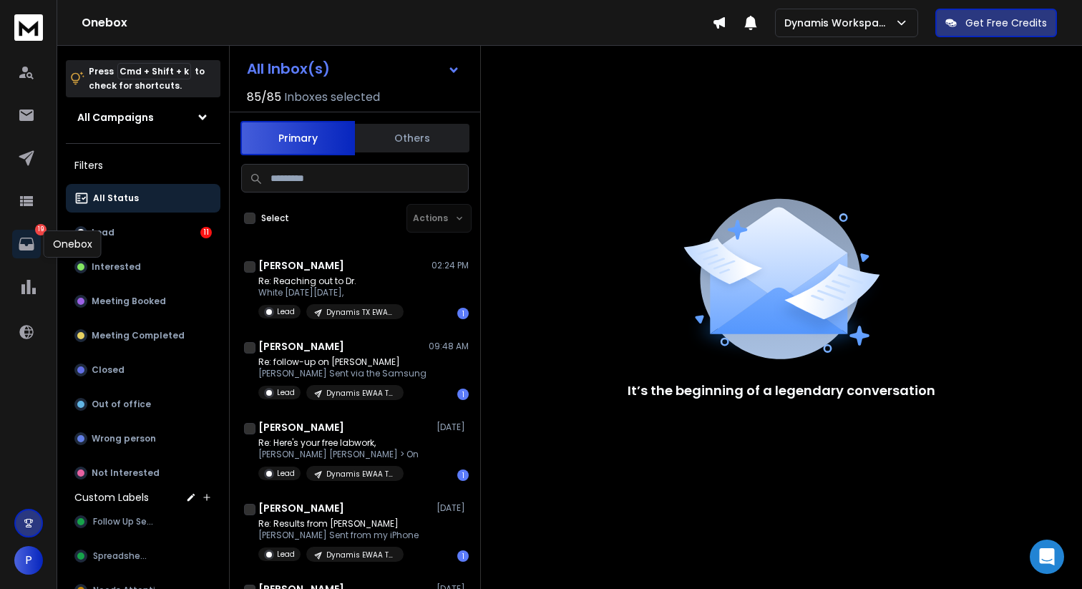
drag, startPoint x: 29, startPoint y: 235, endPoint x: 27, endPoint y: 224, distance: 11.5
click at [29, 235] on icon at bounding box center [26, 243] width 17 height 17
click at [27, 233] on link "19" at bounding box center [26, 244] width 29 height 29
click at [125, 228] on button "Lead 11" at bounding box center [143, 232] width 155 height 29
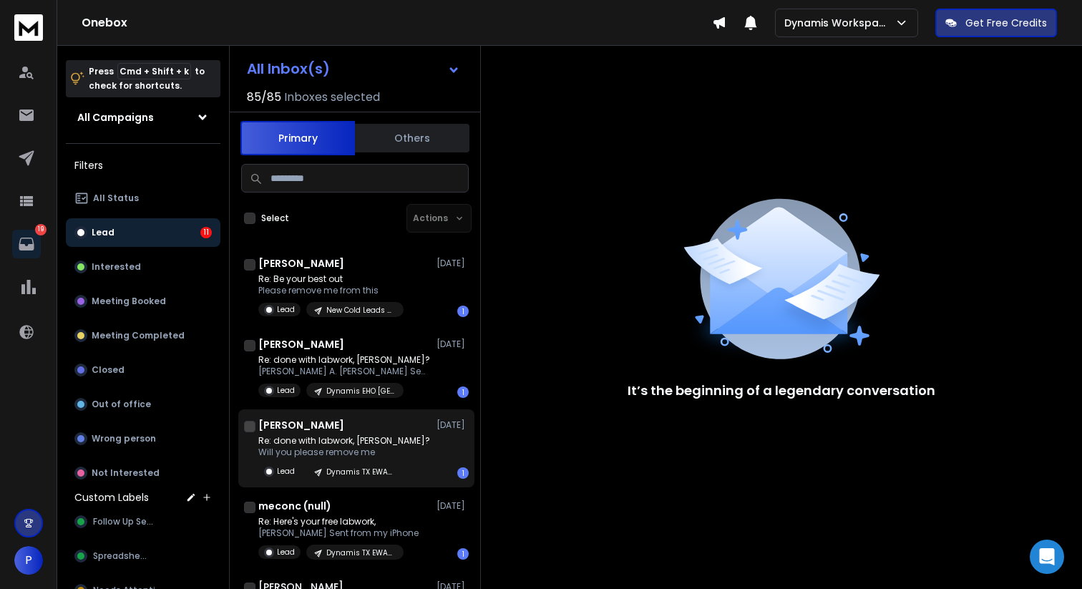
scroll to position [629, 0]
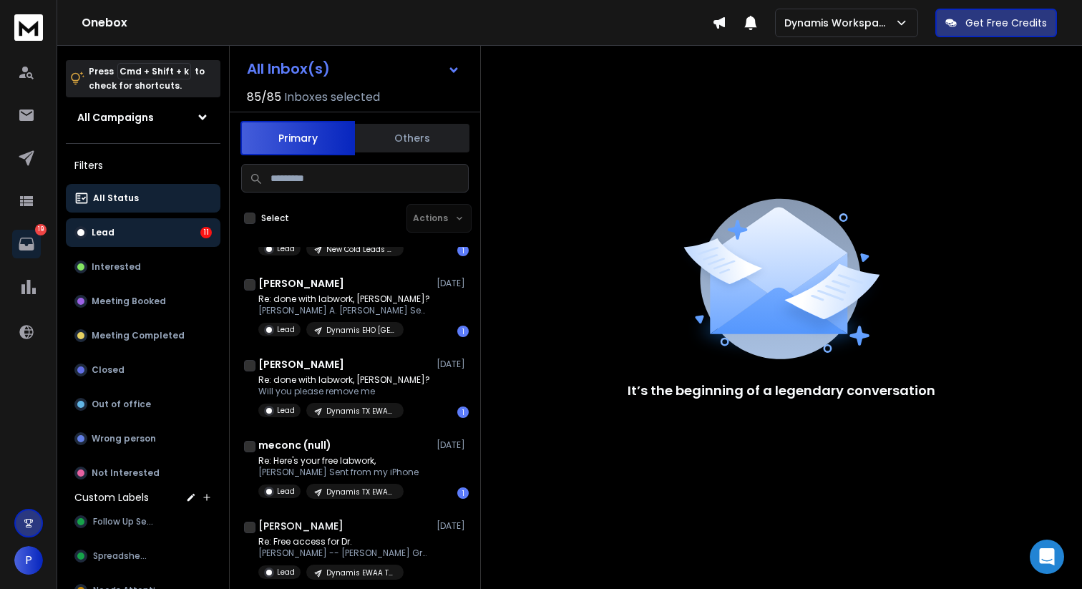
click at [108, 200] on p "All Status" at bounding box center [116, 197] width 46 height 11
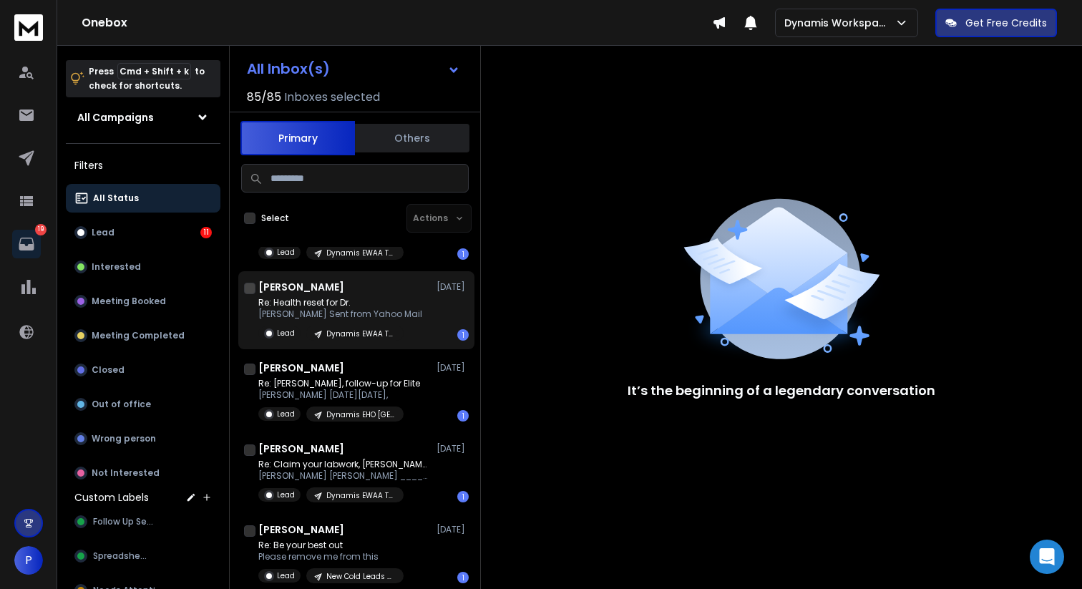
scroll to position [390, 0]
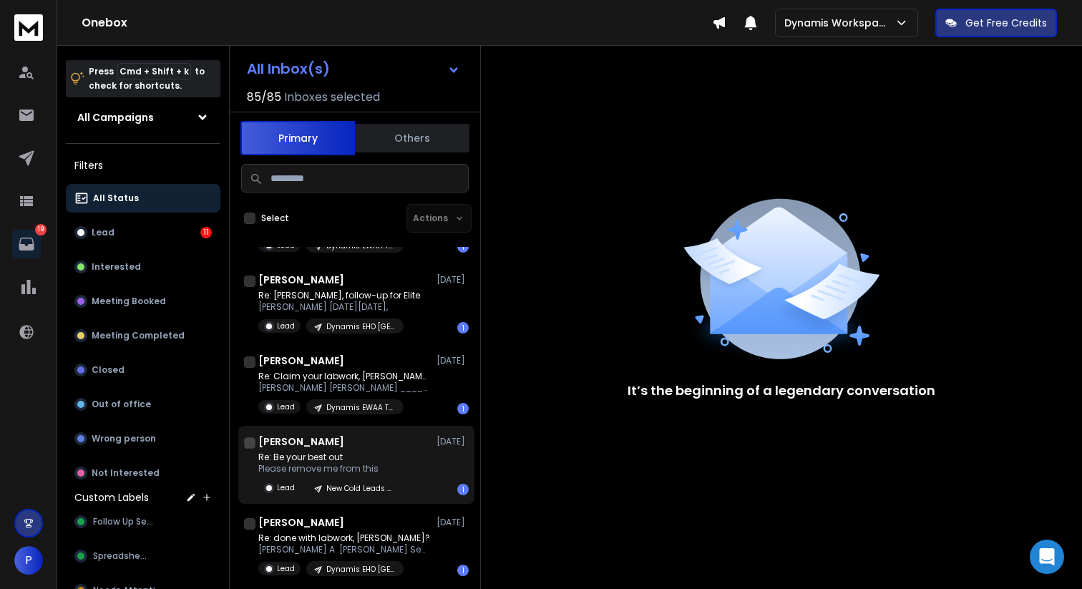
click at [375, 464] on p "Please remove me from this" at bounding box center [330, 468] width 145 height 11
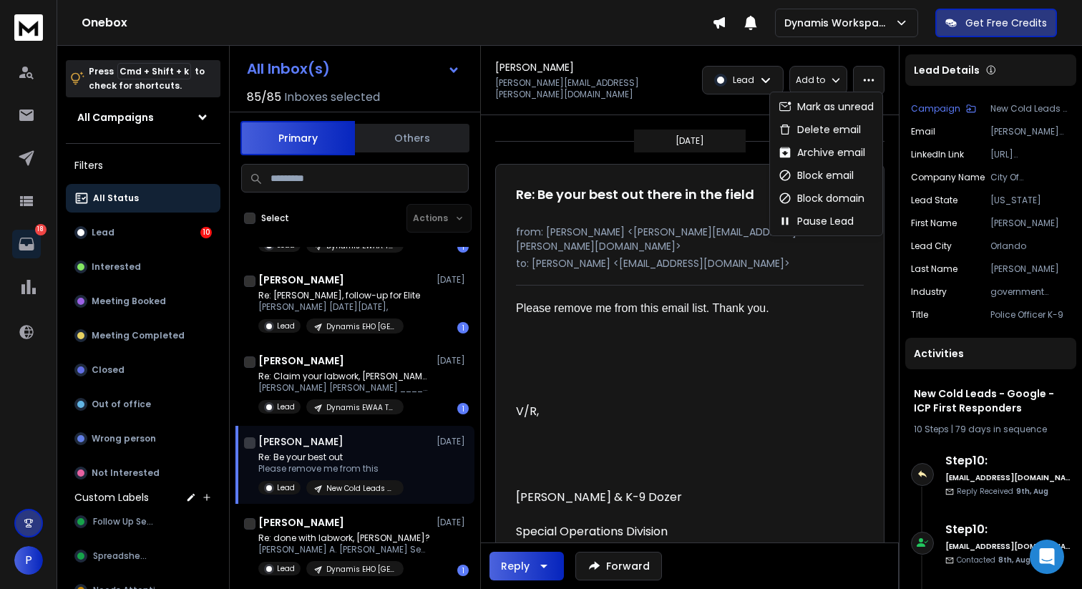
click at [869, 81] on button "button" at bounding box center [868, 80] width 31 height 29
click at [811, 175] on div "Block email" at bounding box center [816, 175] width 75 height 14
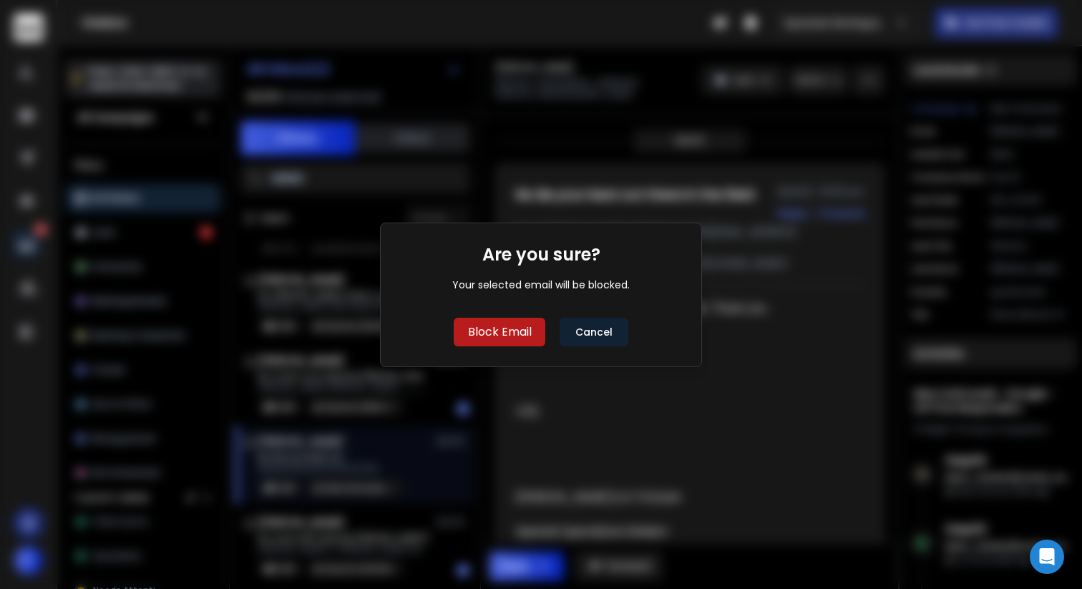
click at [507, 325] on button "Block Email" at bounding box center [500, 332] width 92 height 29
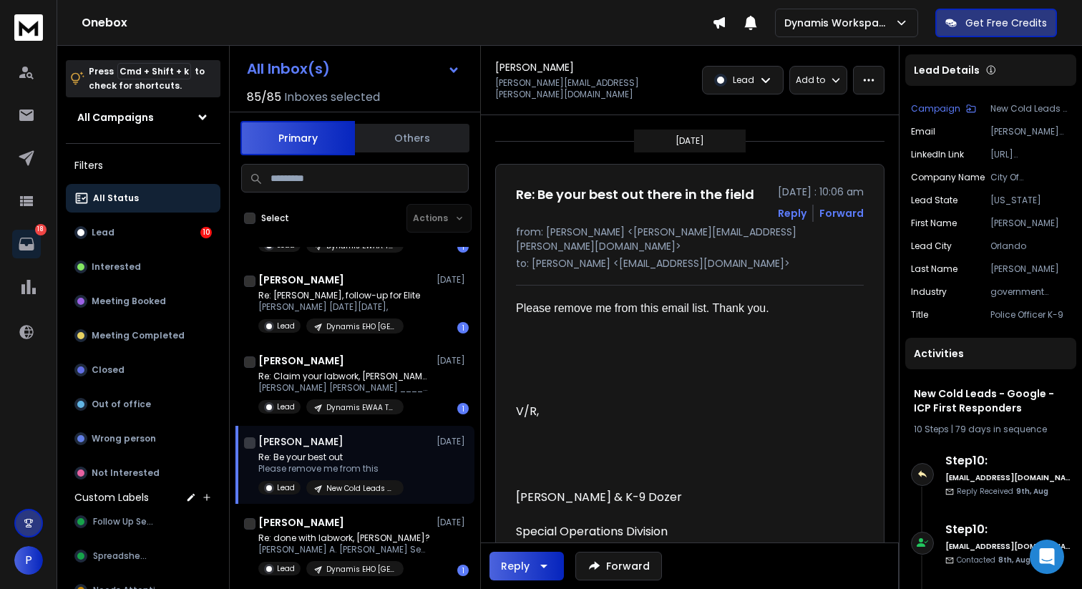
click at [375, 455] on p "Re: Be your best out" at bounding box center [330, 457] width 145 height 11
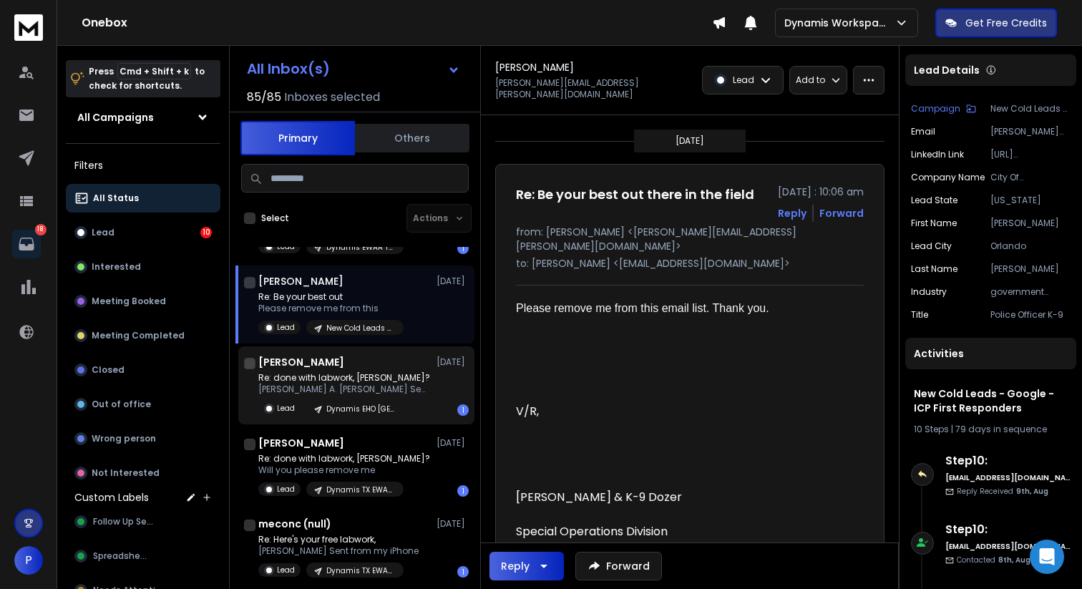
scroll to position [554, 0]
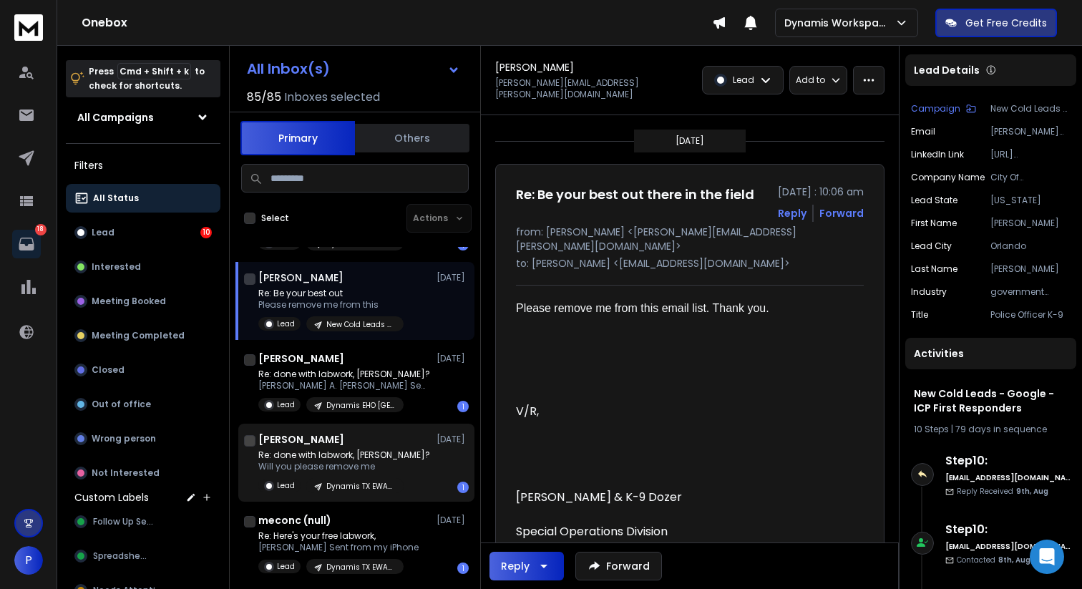
click at [406, 461] on div "Re: done with labwork, [PERSON_NAME]? Will you please remove me Lead Dynamis TX…" at bounding box center [363, 471] width 210 height 44
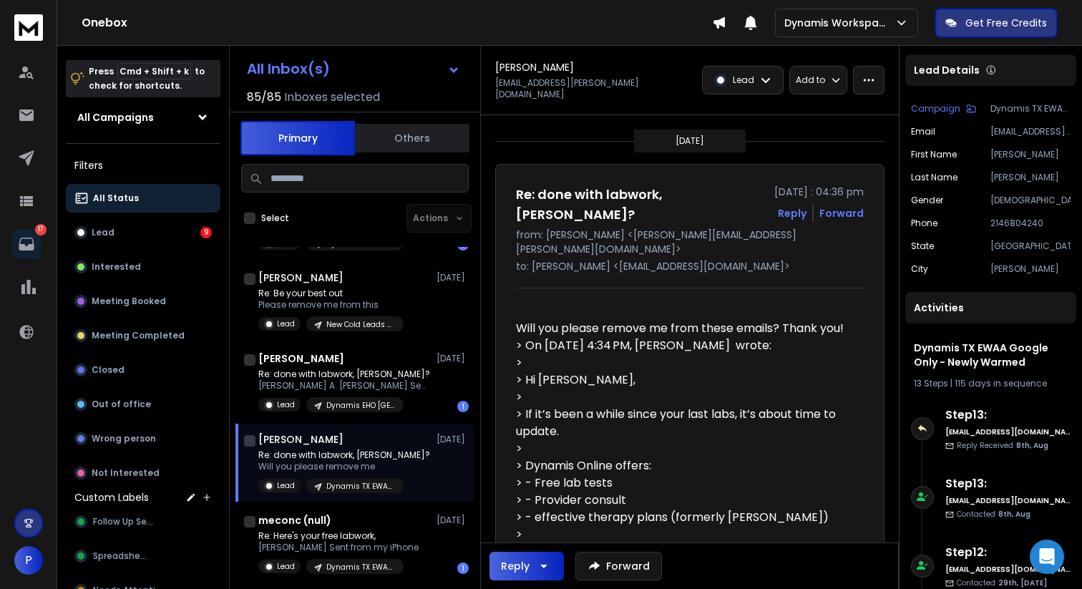
click at [862, 78] on icon "button" at bounding box center [868, 80] width 13 height 13
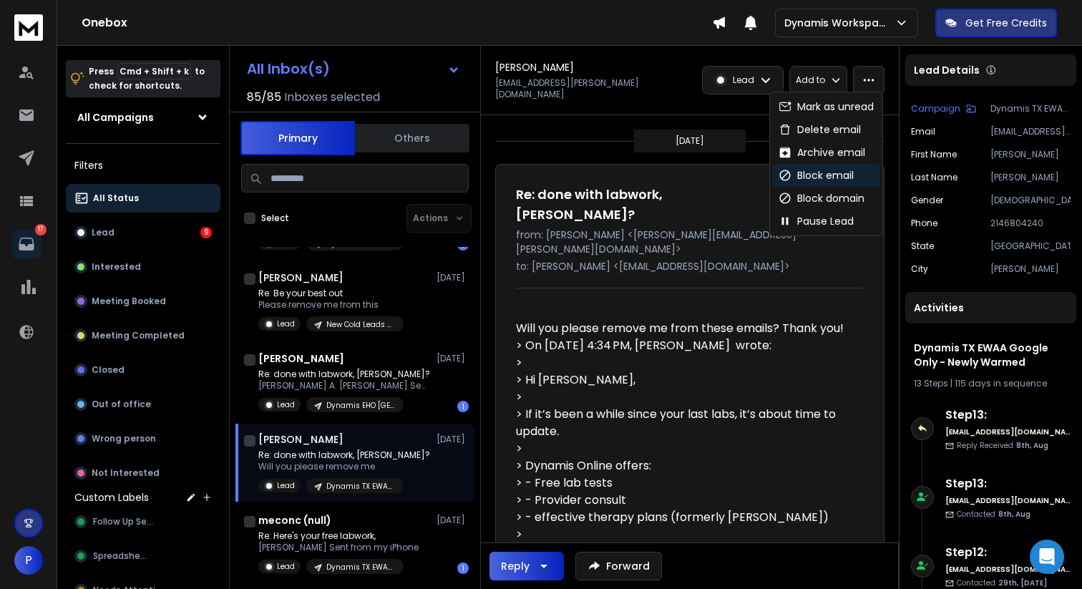
click at [819, 175] on div "Block email" at bounding box center [816, 175] width 75 height 14
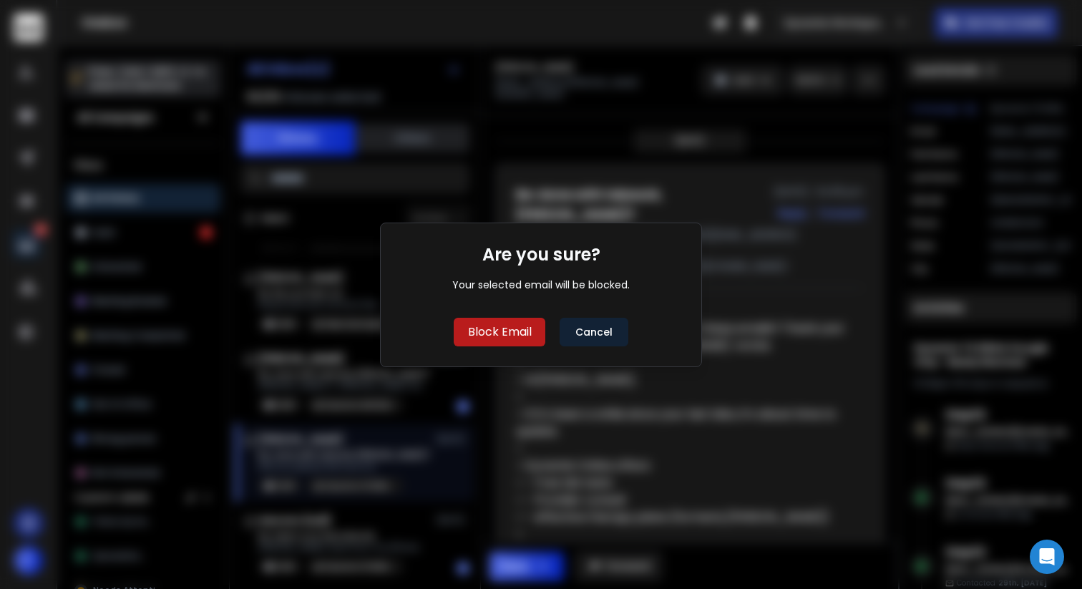
click at [524, 328] on button "Block Email" at bounding box center [500, 332] width 92 height 29
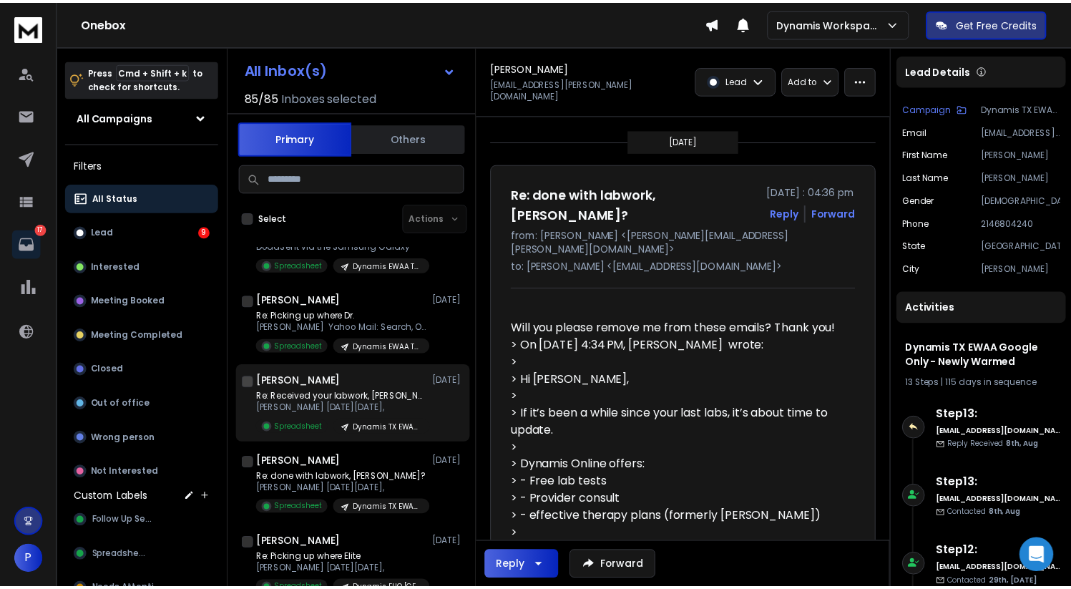
scroll to position [0, 0]
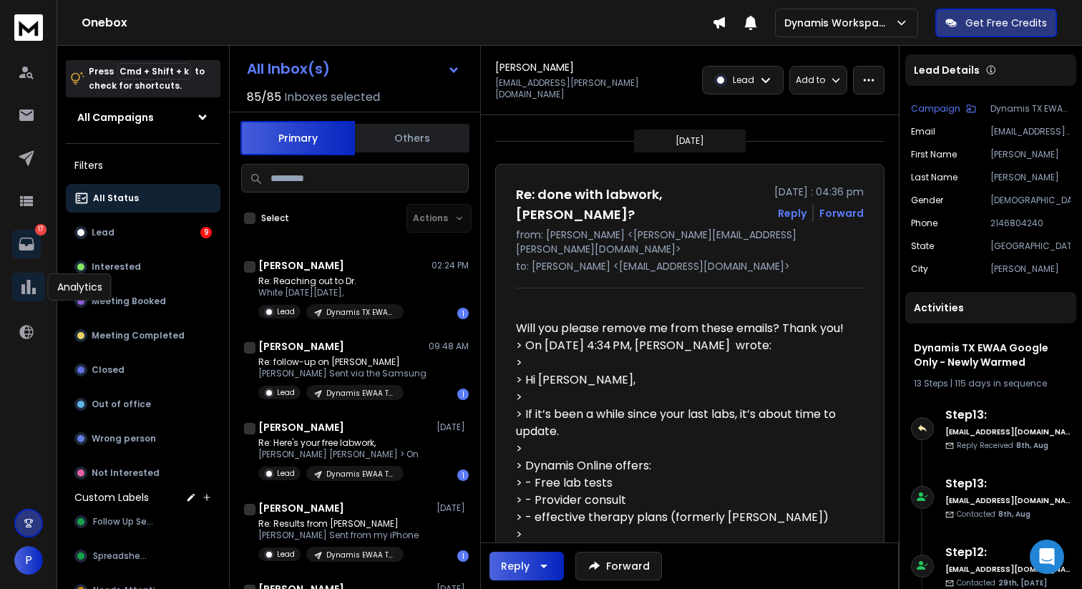
click at [26, 287] on icon at bounding box center [28, 286] width 21 height 21
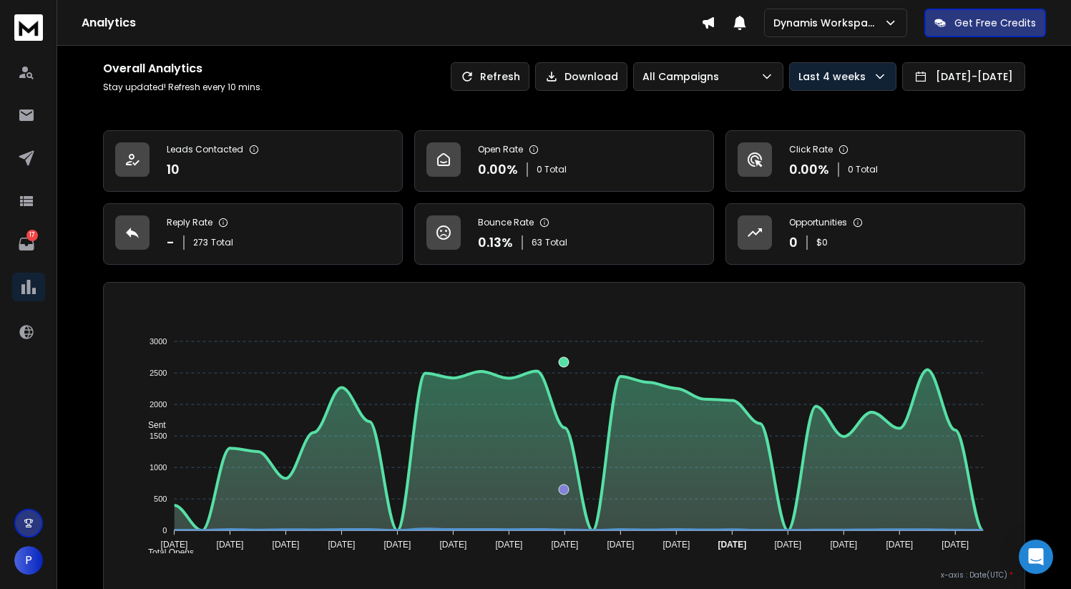
click at [803, 74] on p "Last 4 weeks" at bounding box center [835, 76] width 73 height 14
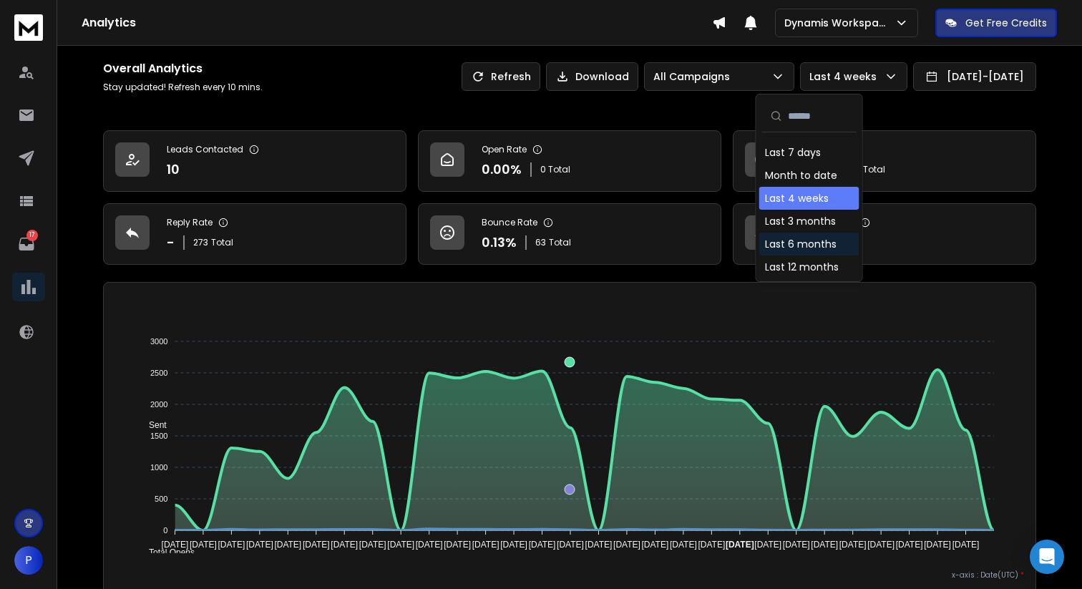
click at [793, 237] on div "Last 6 months" at bounding box center [801, 244] width 72 height 14
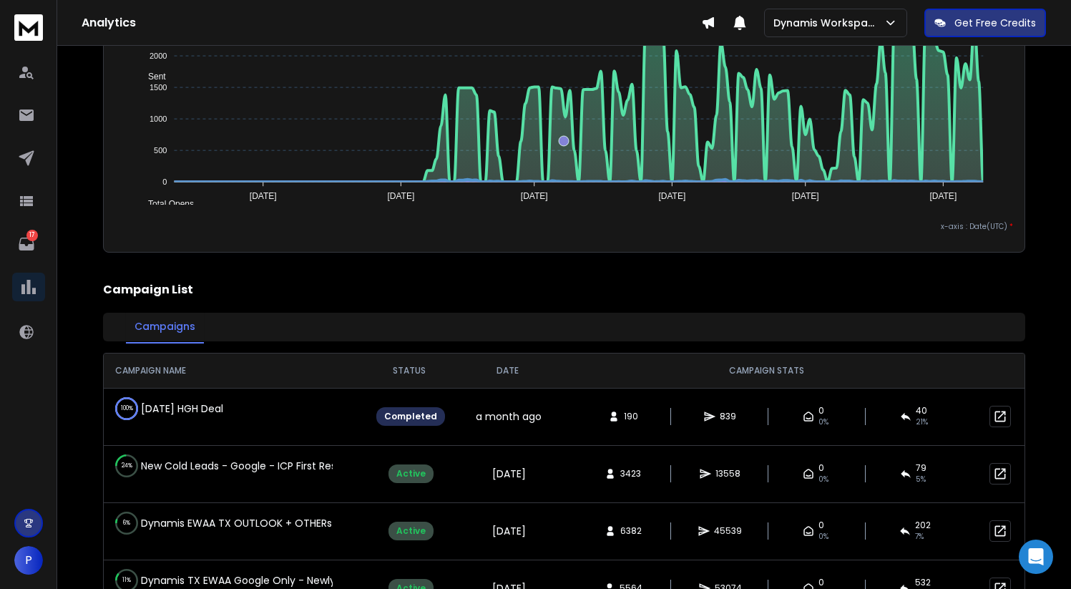
scroll to position [449, 0]
